Goal: Task Accomplishment & Management: Manage account settings

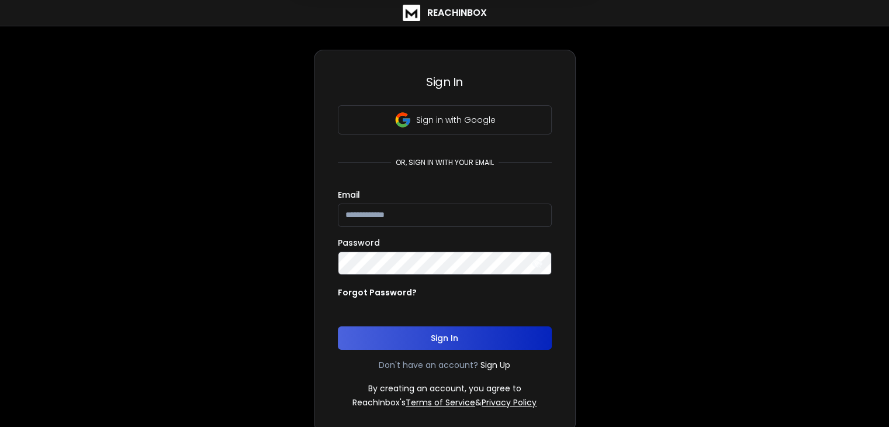
type input "**********"
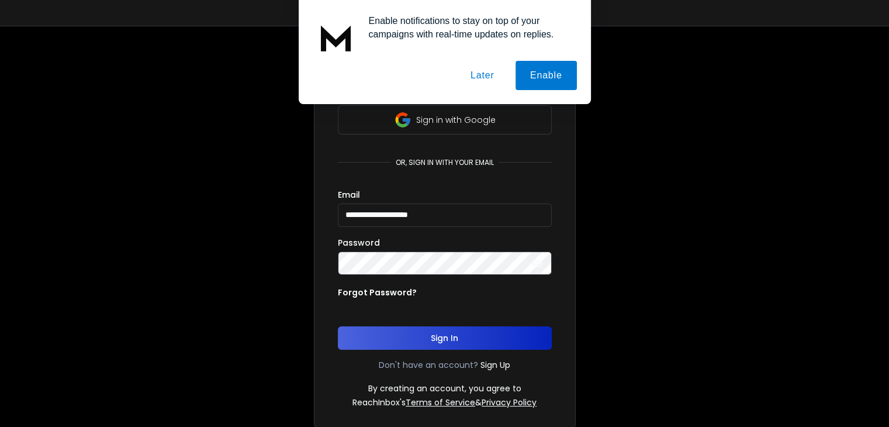
click at [422, 329] on button "Sign In" at bounding box center [445, 337] width 214 height 23
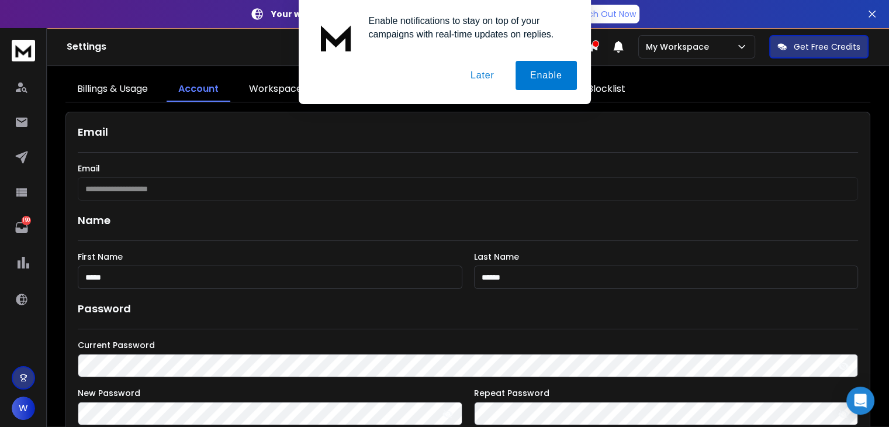
click at [494, 77] on button "Later" at bounding box center [482, 75] width 53 height 29
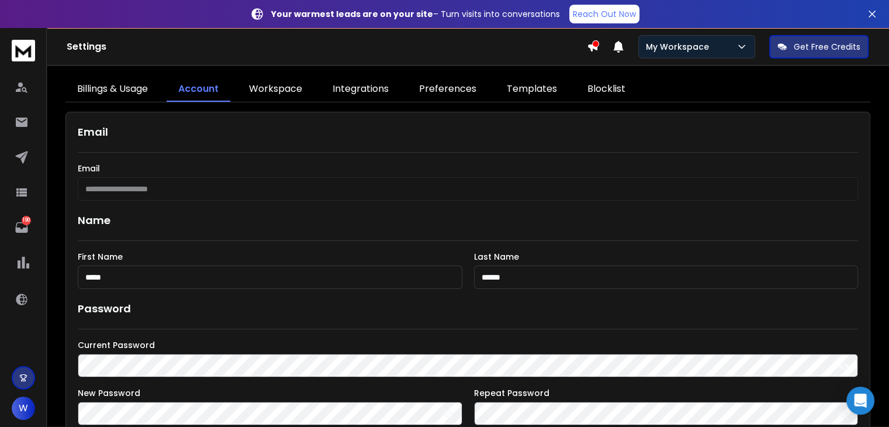
click at [709, 57] on button "My Workspace" at bounding box center [697, 46] width 117 height 23
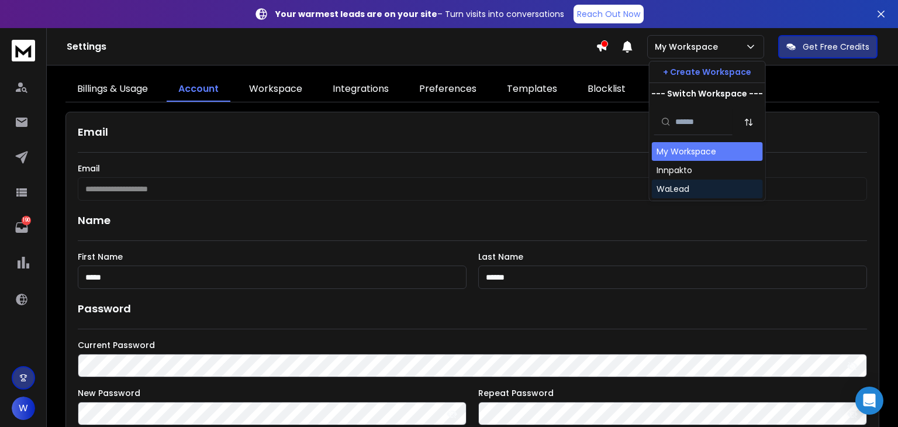
click at [679, 184] on div "WaLead" at bounding box center [673, 189] width 33 height 12
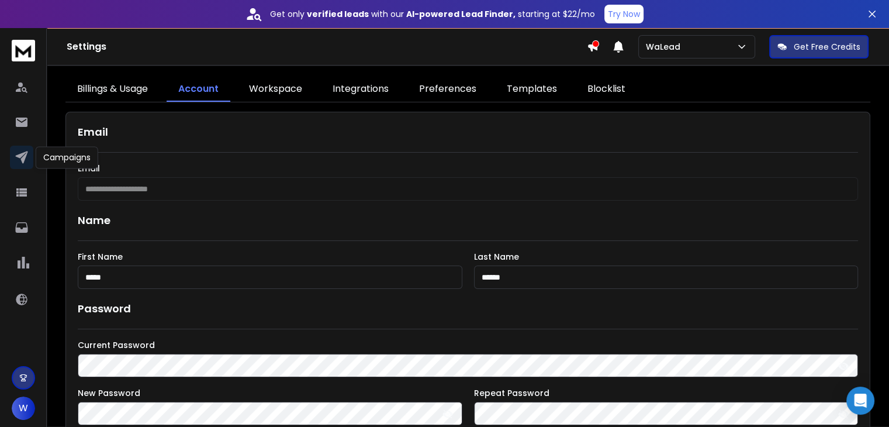
click at [15, 150] on icon at bounding box center [22, 157] width 14 height 14
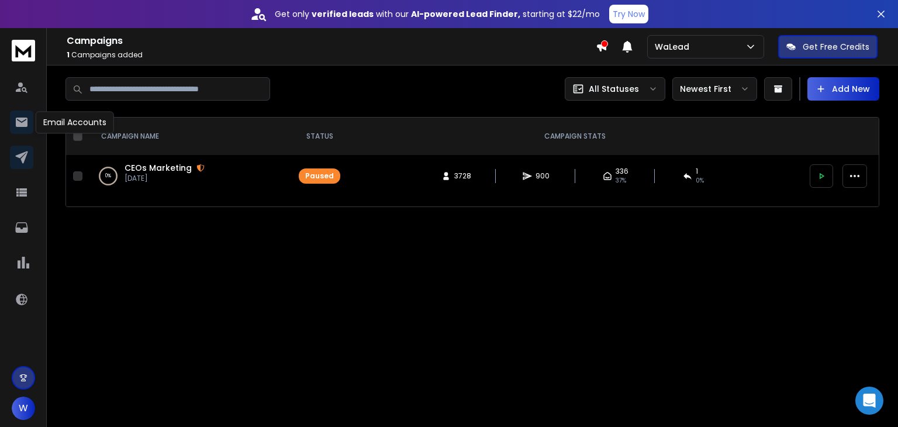
click at [23, 125] on icon at bounding box center [22, 122] width 12 height 9
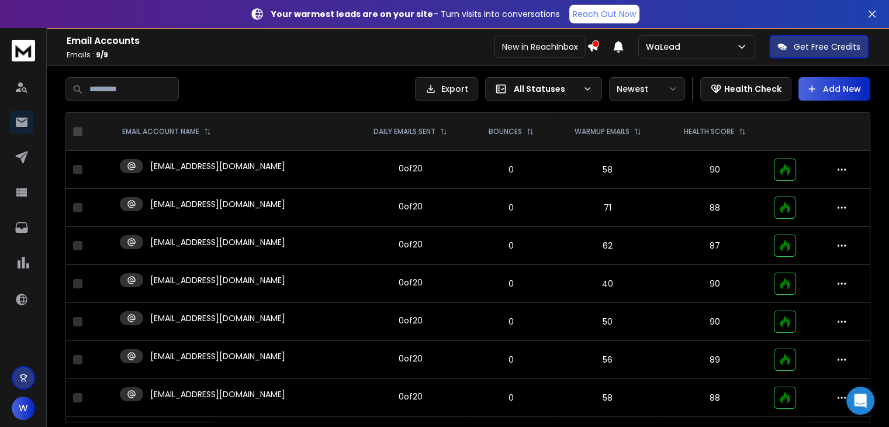
click at [598, 41] on div at bounding box center [595, 43] width 7 height 7
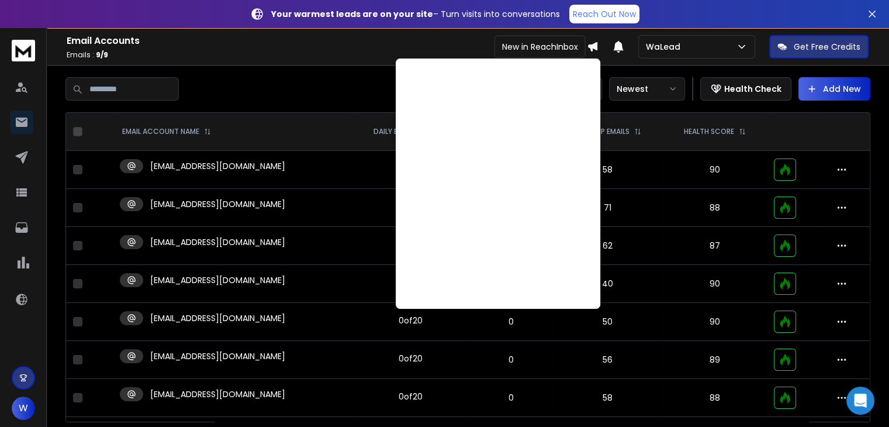
click at [596, 44] on icon at bounding box center [592, 46] width 9 height 9
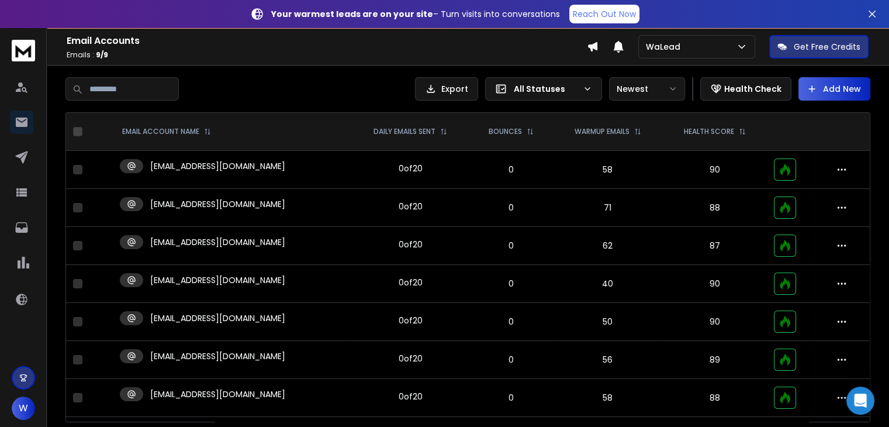
click at [596, 44] on icon at bounding box center [592, 46] width 9 height 9
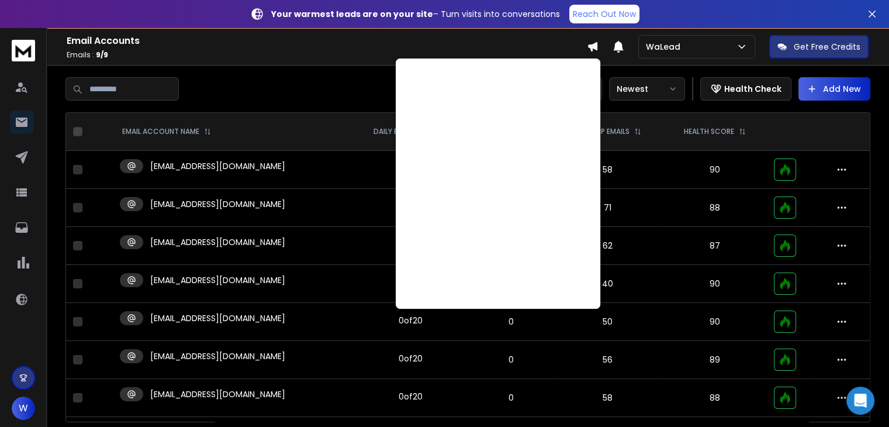
click at [596, 44] on icon at bounding box center [592, 46] width 9 height 9
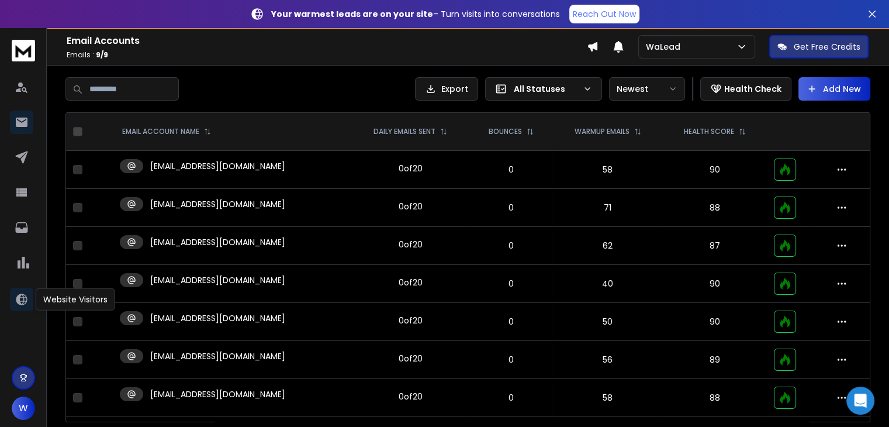
click at [15, 304] on icon at bounding box center [22, 299] width 14 height 14
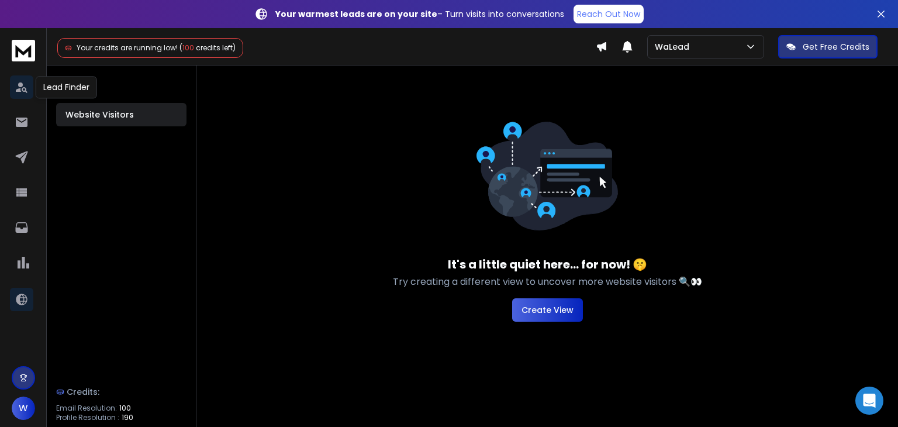
click at [16, 91] on icon at bounding box center [22, 90] width 12 height 6
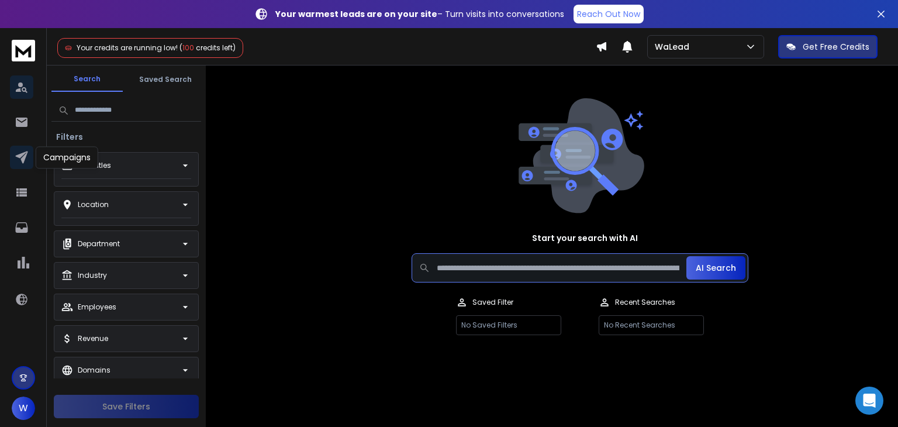
click at [30, 158] on link at bounding box center [21, 157] width 23 height 23
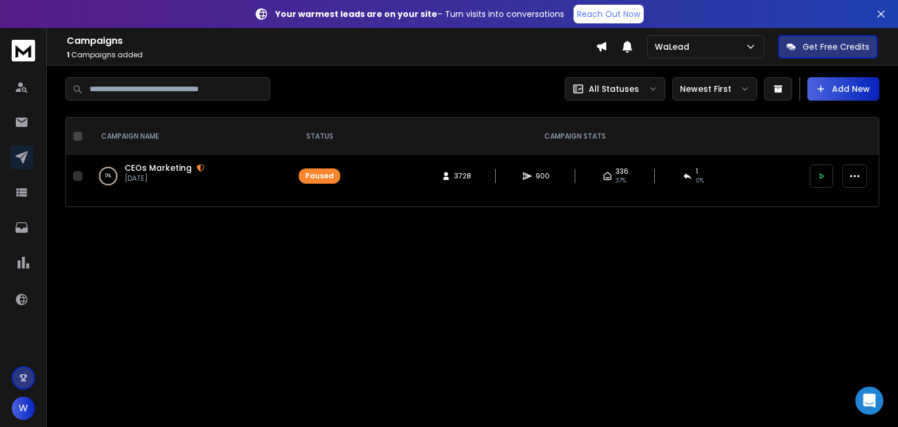
click at [187, 180] on p "3 months ago" at bounding box center [165, 178] width 80 height 9
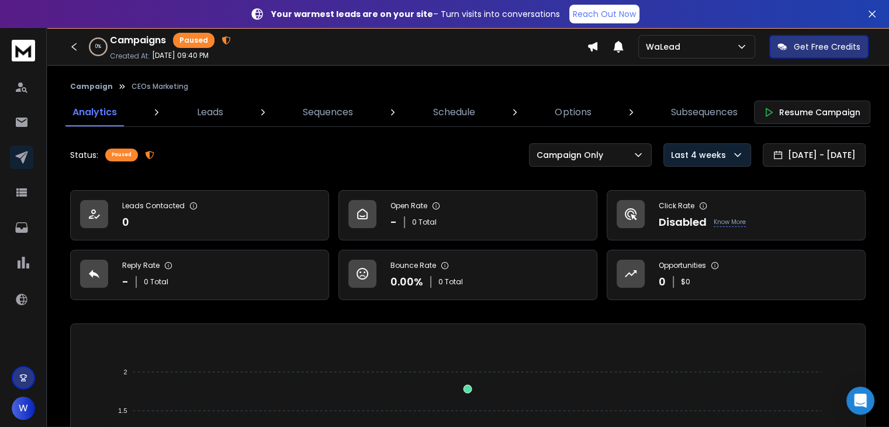
click at [688, 158] on p "Last 4 weeks" at bounding box center [701, 155] width 60 height 12
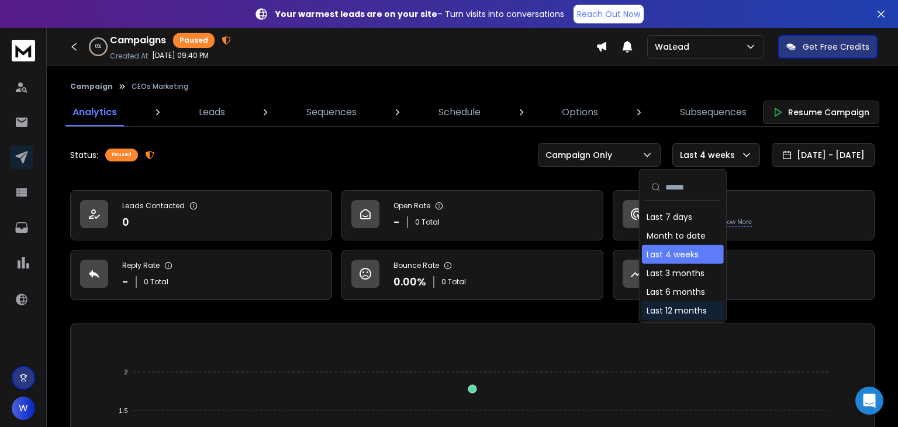
click at [674, 309] on div "Last 12 months" at bounding box center [677, 311] width 60 height 12
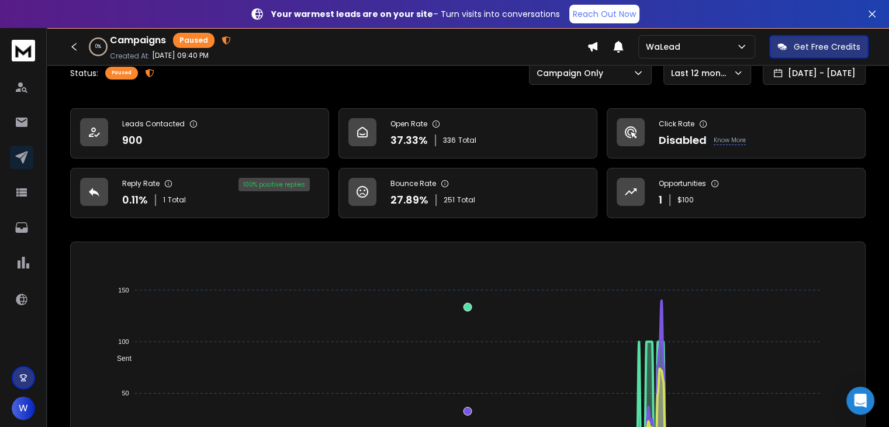
scroll to position [73, 0]
